Goal: Navigation & Orientation: Find specific page/section

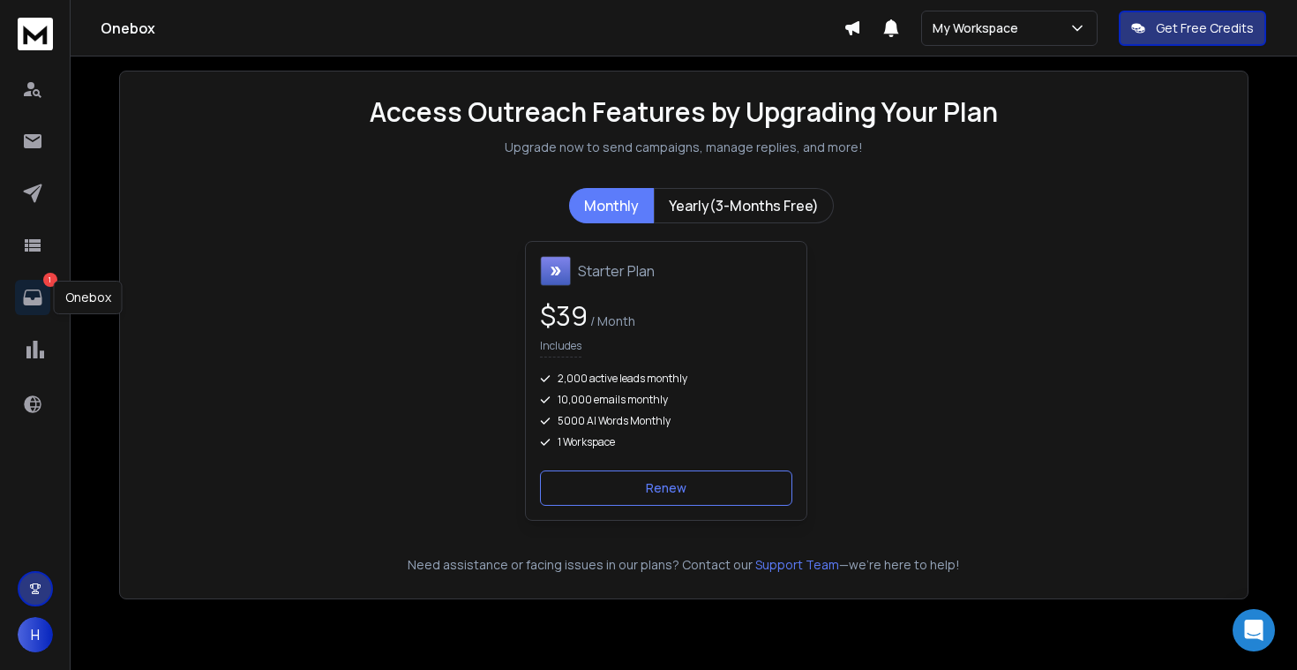
click at [37, 292] on icon at bounding box center [32, 297] width 21 height 21
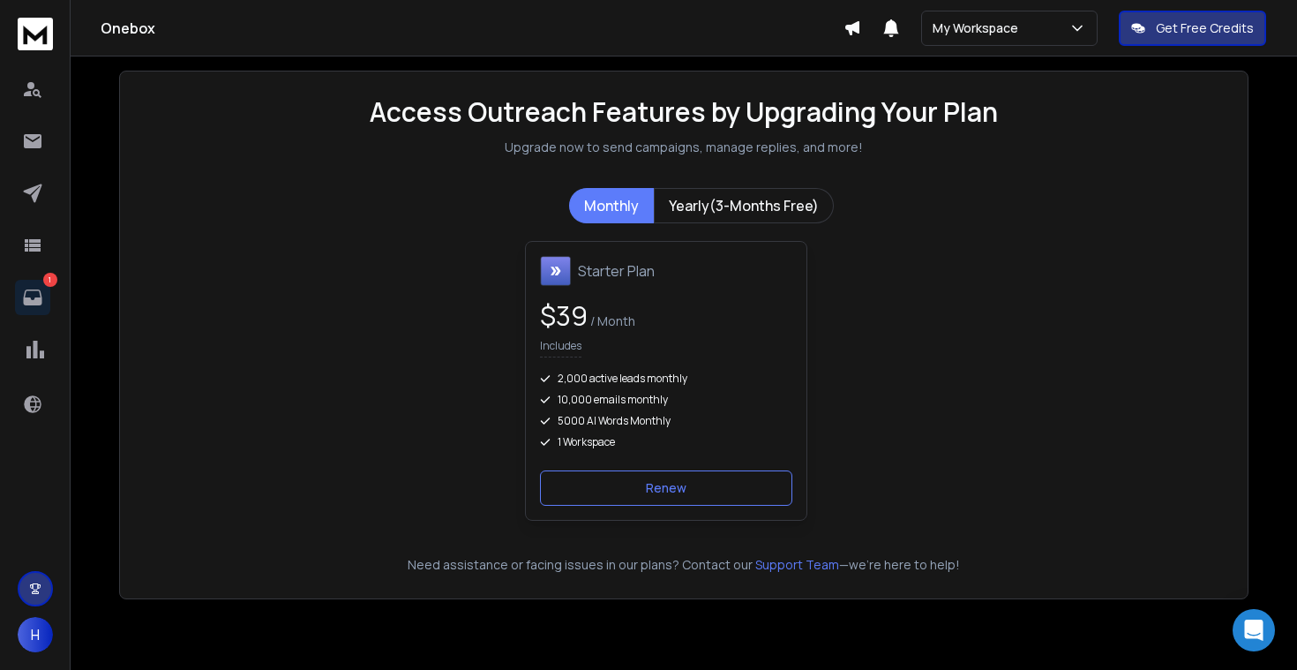
click at [37, 292] on icon at bounding box center [32, 297] width 21 height 21
